Goal: Find specific page/section: Find specific page/section

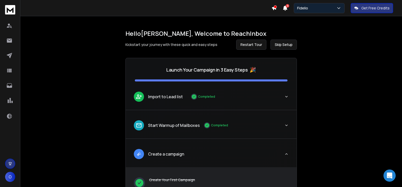
click at [327, 8] on div "Fidelio" at bounding box center [319, 8] width 44 height 5
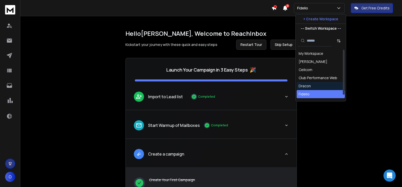
click at [308, 84] on div "Dracon" at bounding box center [305, 86] width 12 height 5
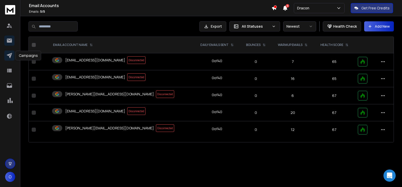
click at [9, 55] on icon at bounding box center [9, 55] width 5 height 5
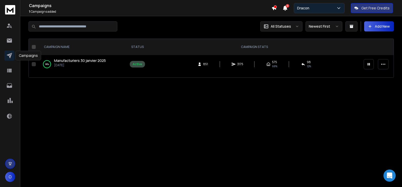
click at [317, 6] on div "Dracon" at bounding box center [319, 8] width 44 height 5
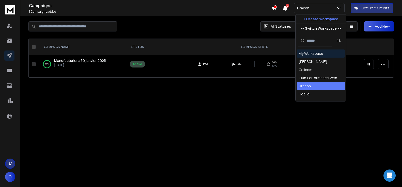
click at [245, 13] on p "1 Campaigns added" at bounding box center [150, 12] width 243 height 4
